Goal: Task Accomplishment & Management: Use online tool/utility

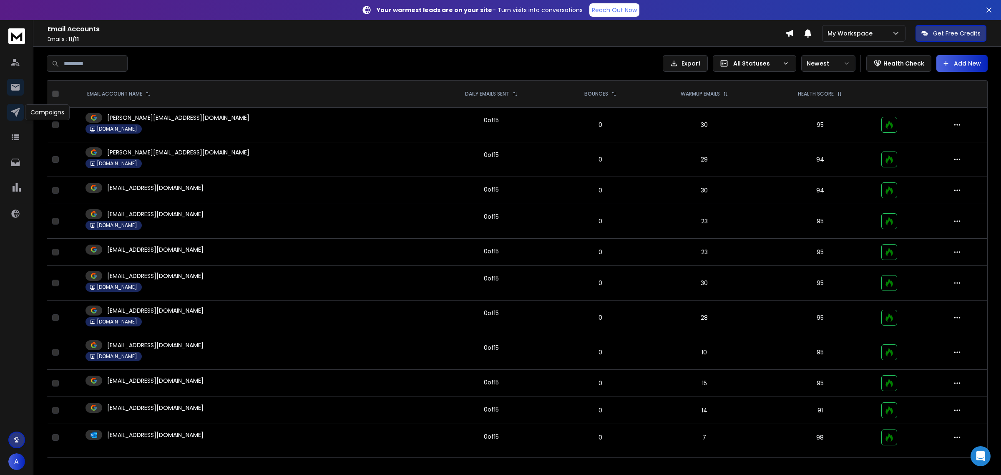
click at [17, 107] on icon at bounding box center [15, 112] width 10 height 10
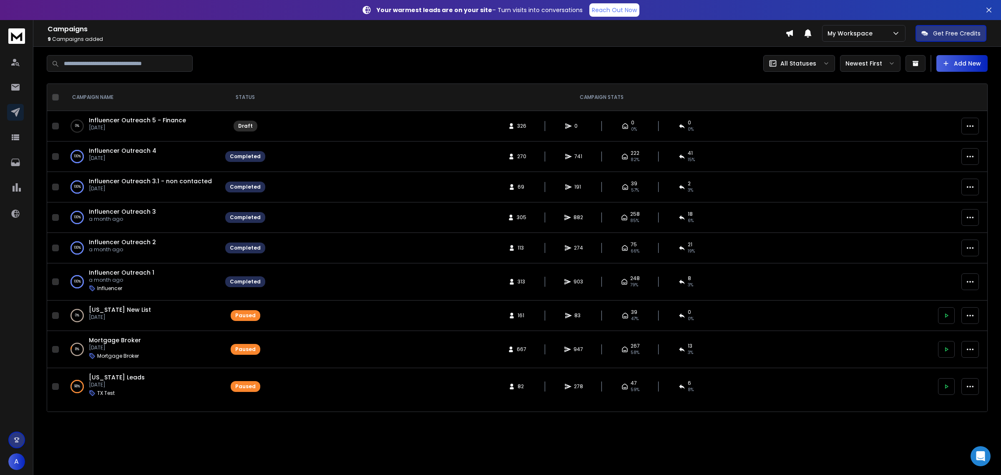
click at [133, 121] on span "Influencer Outreach 5 - Finance" at bounding box center [137, 120] width 97 height 8
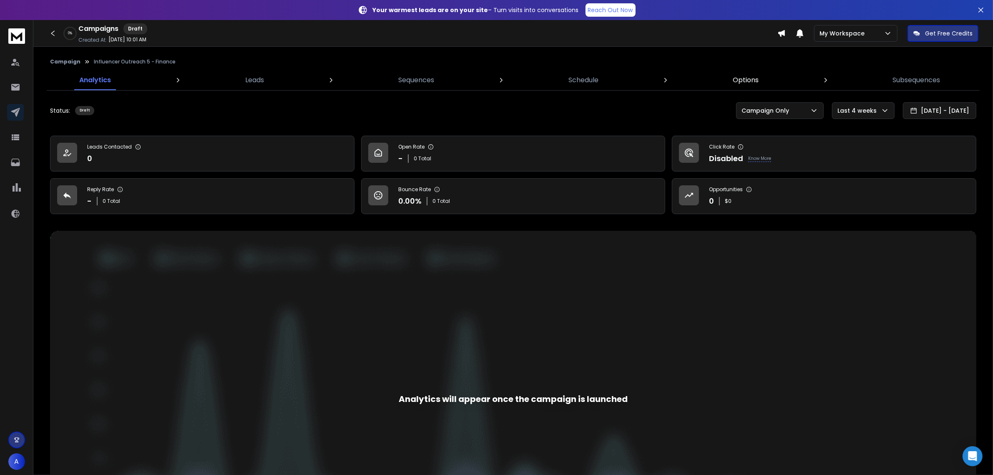
click at [741, 80] on p "Options" at bounding box center [746, 80] width 26 height 10
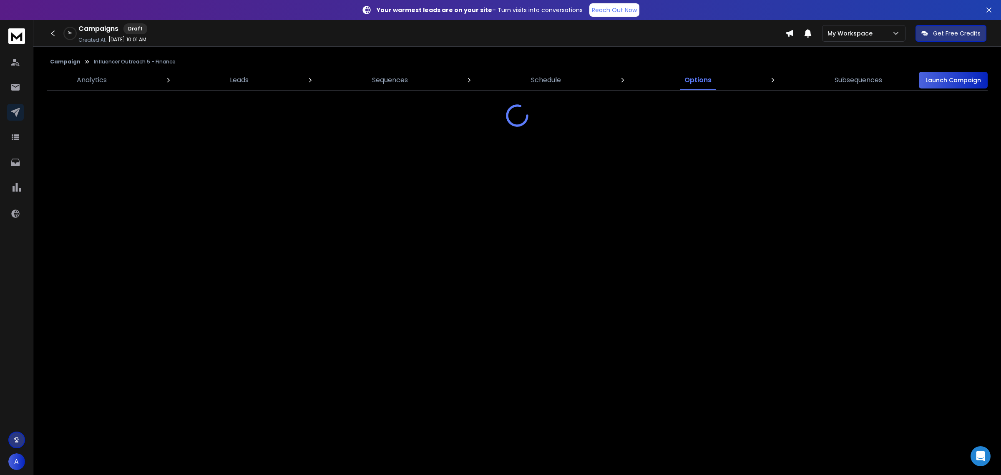
select select "**********"
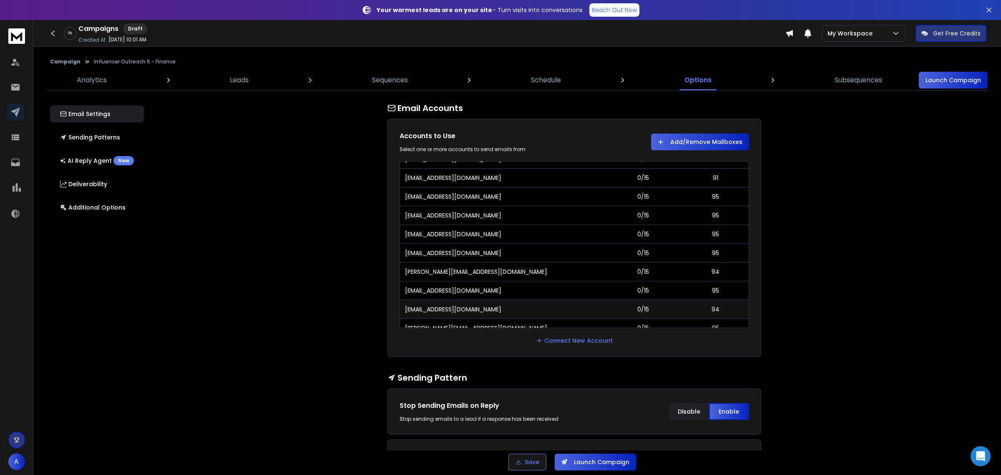
scroll to position [61, 0]
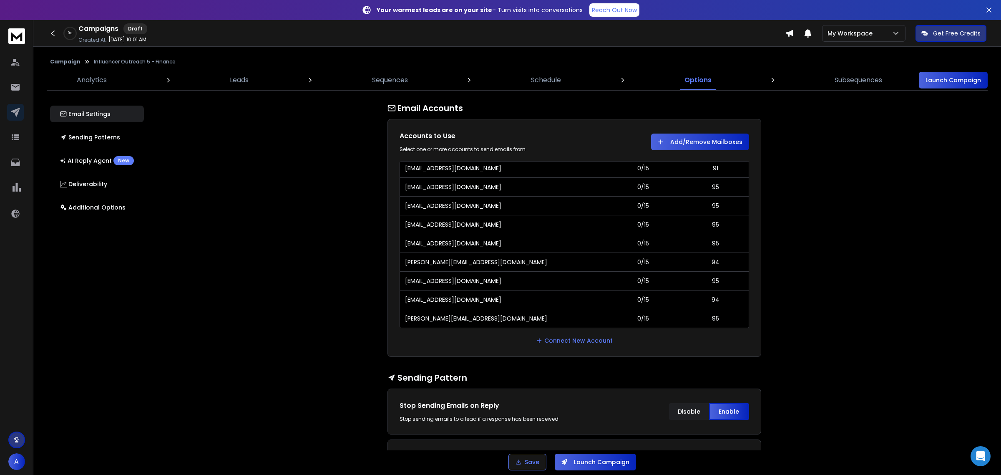
click at [937, 88] on button "Launch Campaign" at bounding box center [953, 80] width 69 height 17
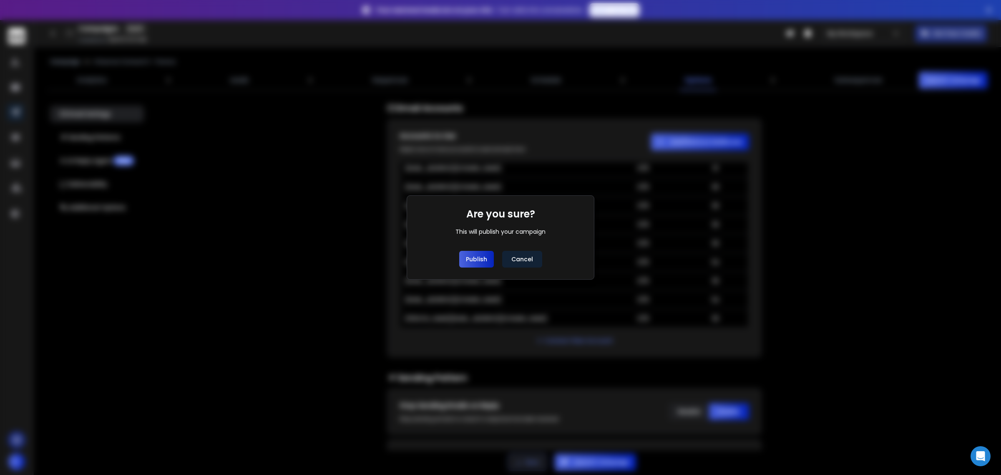
click at [466, 257] on button "Publish" at bounding box center [476, 259] width 35 height 17
